Goal: Task Accomplishment & Management: Use online tool/utility

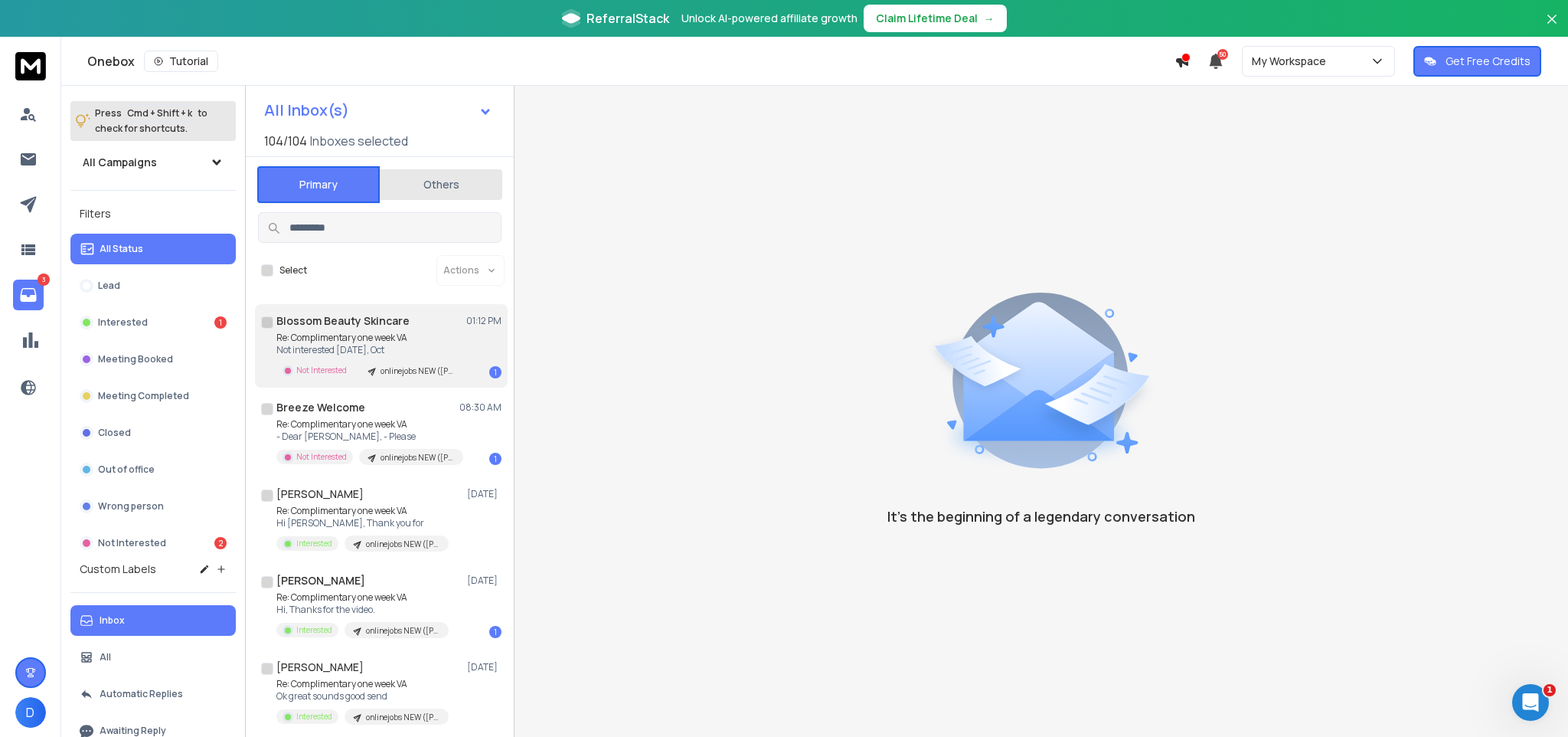
click at [269, 322] on button "button" at bounding box center [267, 322] width 12 height 12
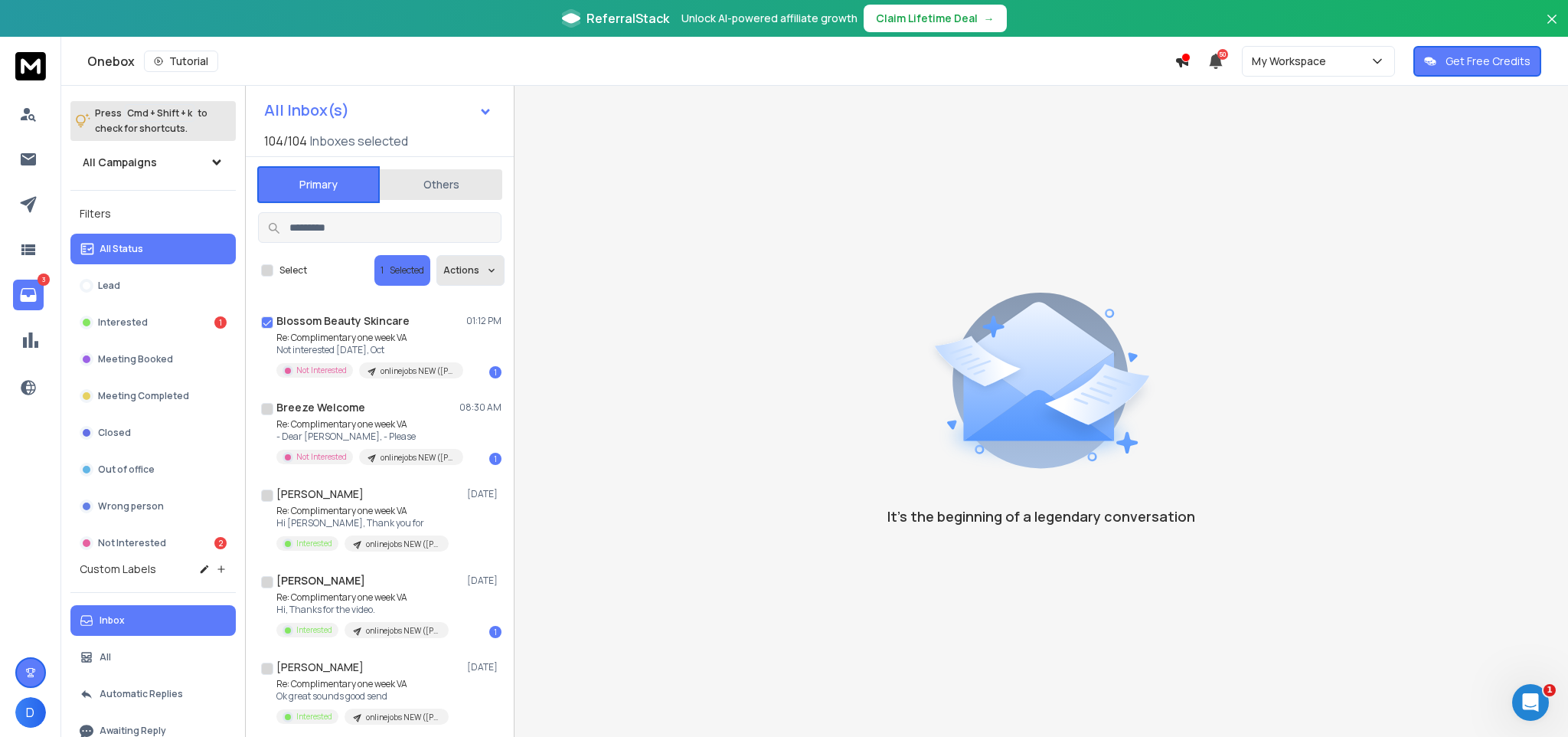
click at [483, 266] on button "Actions" at bounding box center [470, 270] width 68 height 30
click at [459, 405] on div "Archive email" at bounding box center [452, 402] width 86 height 16
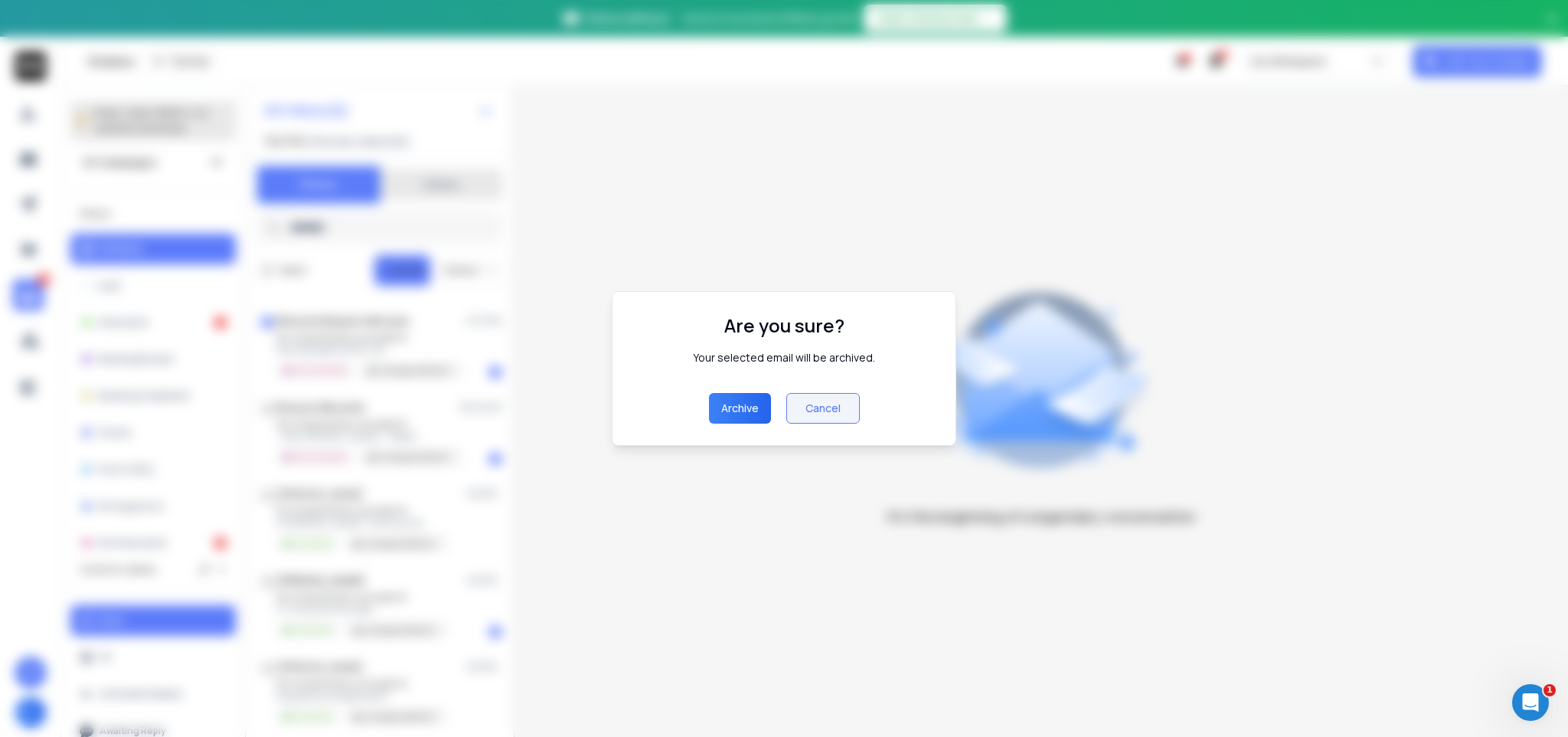
click at [754, 417] on button "archive" at bounding box center [739, 408] width 62 height 30
